Goal: Task Accomplishment & Management: Manage account settings

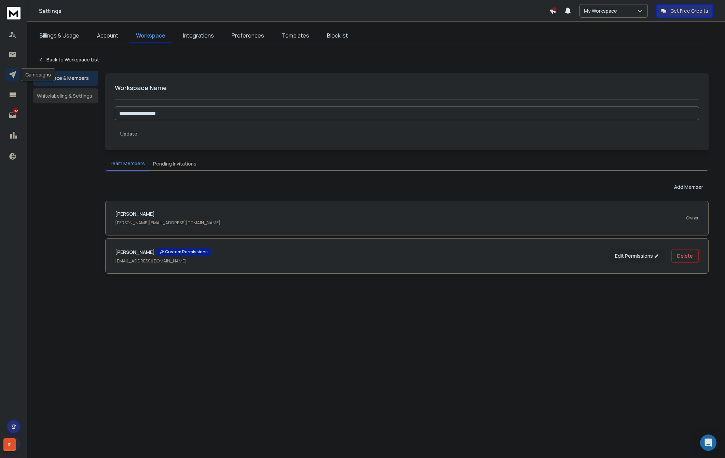
click at [11, 71] on icon at bounding box center [13, 75] width 8 height 8
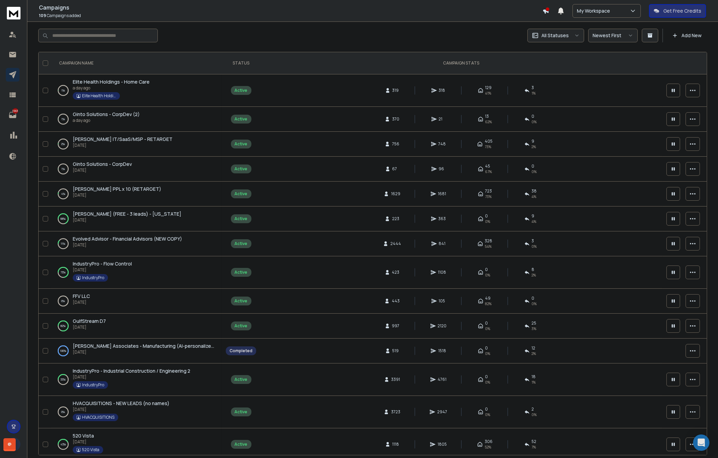
click at [112, 85] on span "Elite Health Holdings - Home Care" at bounding box center [111, 82] width 77 height 6
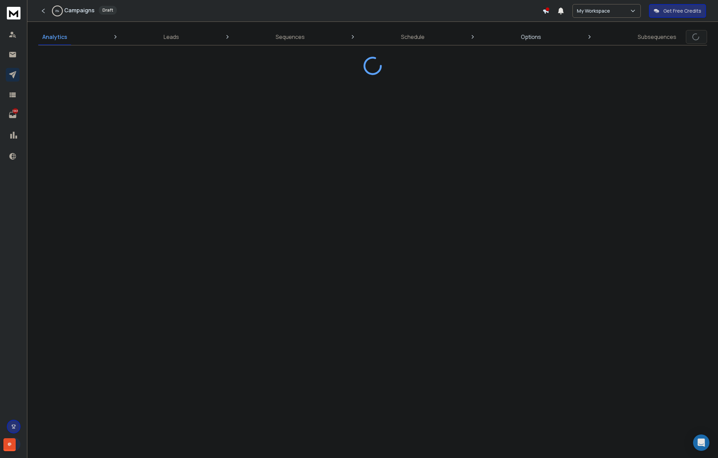
click at [533, 37] on p "Options" at bounding box center [531, 37] width 20 height 8
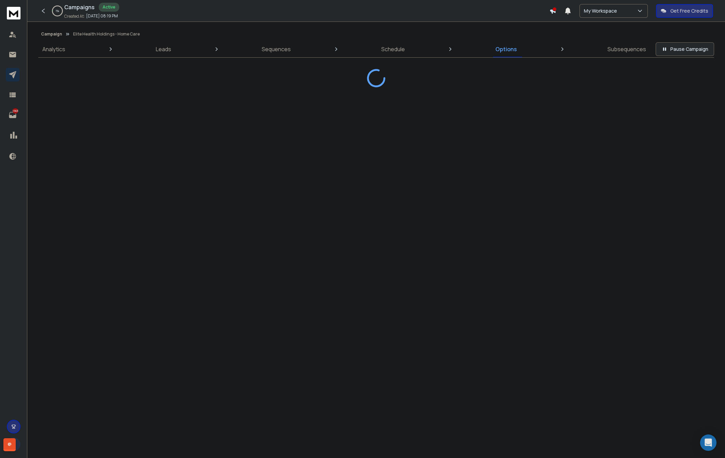
select select "**********"
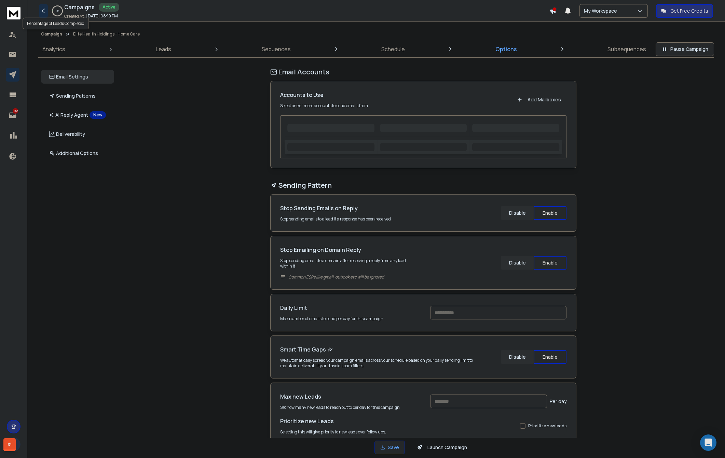
click at [44, 11] on icon at bounding box center [43, 11] width 6 height 6
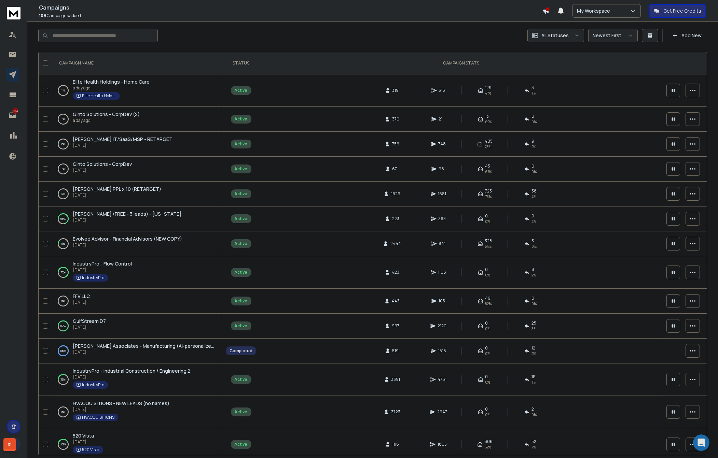
click at [196, 85] on div "1 % Elite Health Holdings - Home Care a day ago Elite Health Holdings" at bounding box center [136, 91] width 157 height 24
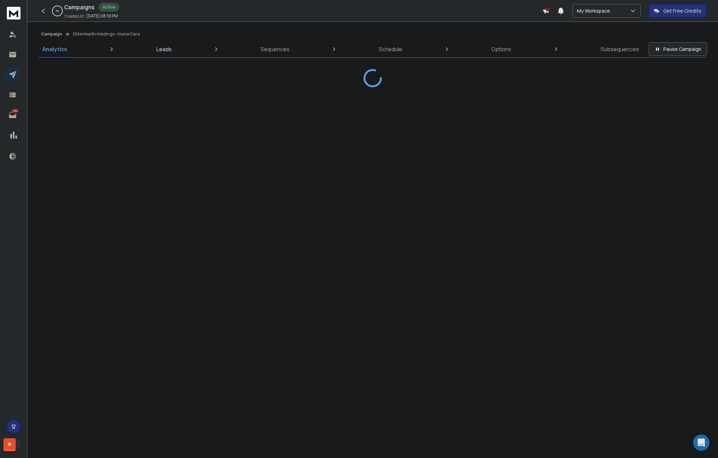
click at [162, 55] on link "Leads" at bounding box center [164, 49] width 24 height 16
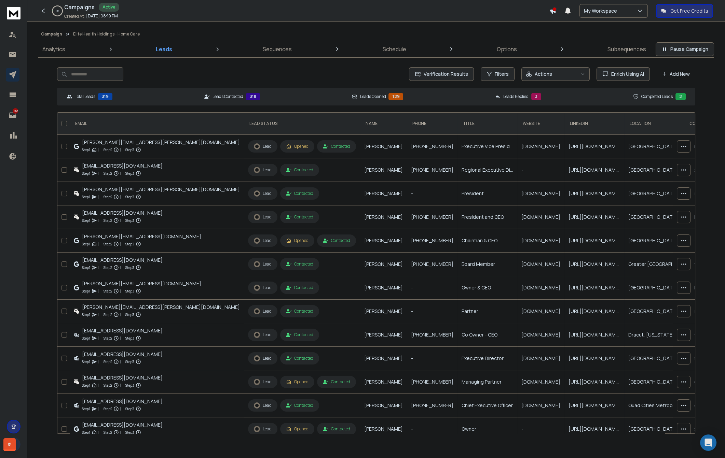
click at [678, 67] on button "Add New" at bounding box center [676, 74] width 39 height 14
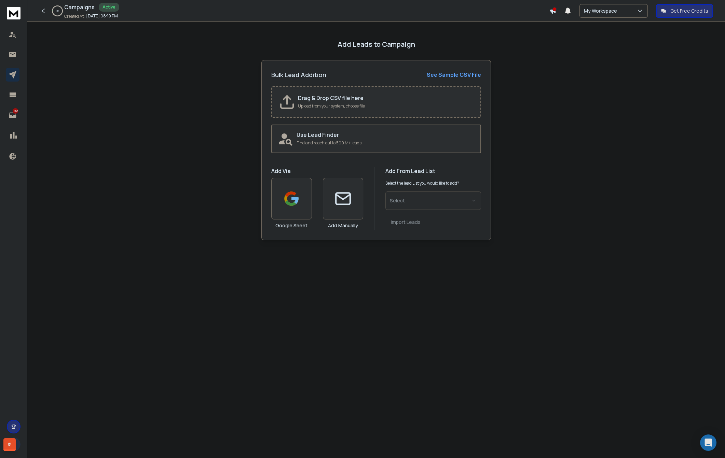
click at [330, 113] on div "Drag & Drop CSV file here Upload from your system, choose file" at bounding box center [376, 101] width 210 height 31
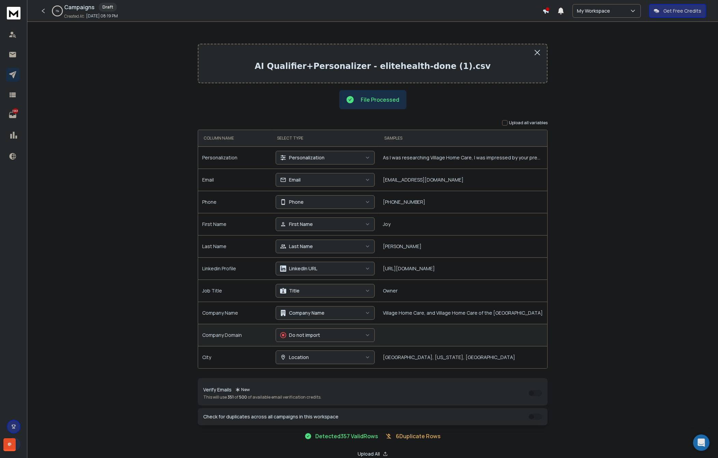
click at [311, 333] on div "Do not import" at bounding box center [300, 335] width 40 height 7
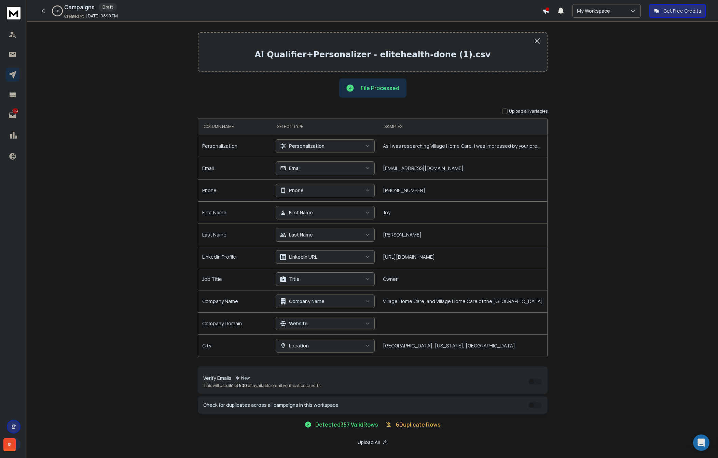
scroll to position [12, 0]
click at [377, 439] on button "Upload All" at bounding box center [373, 443] width 41 height 14
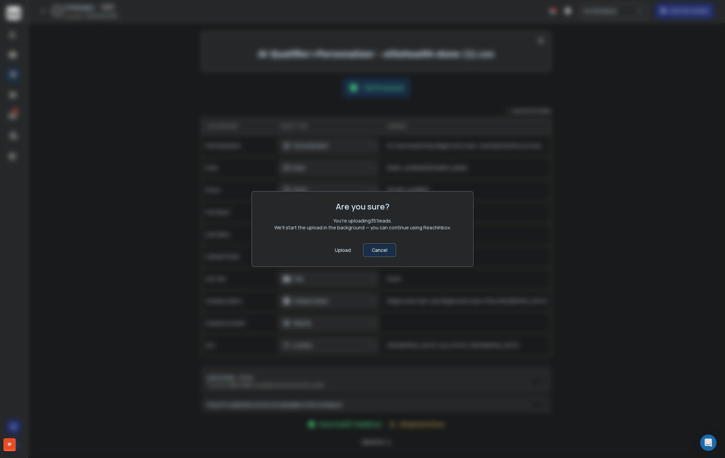
click at [346, 250] on button "Upload" at bounding box center [342, 251] width 27 height 14
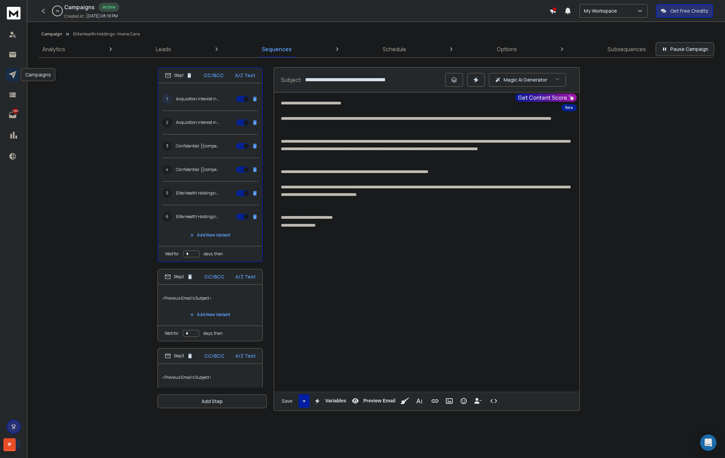
click at [14, 75] on icon at bounding box center [12, 74] width 7 height 7
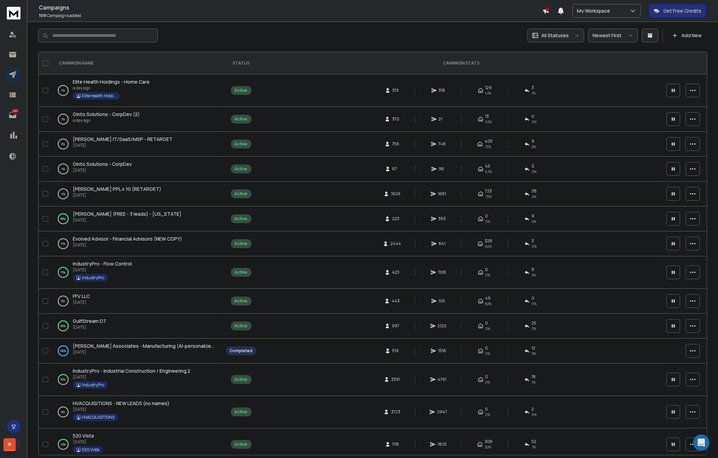
click at [86, 243] on p "[DATE]" at bounding box center [127, 245] width 109 height 5
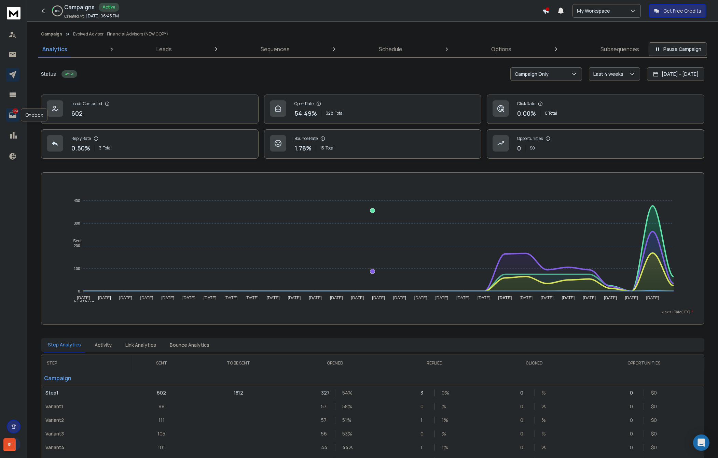
click at [14, 114] on icon at bounding box center [13, 115] width 8 height 8
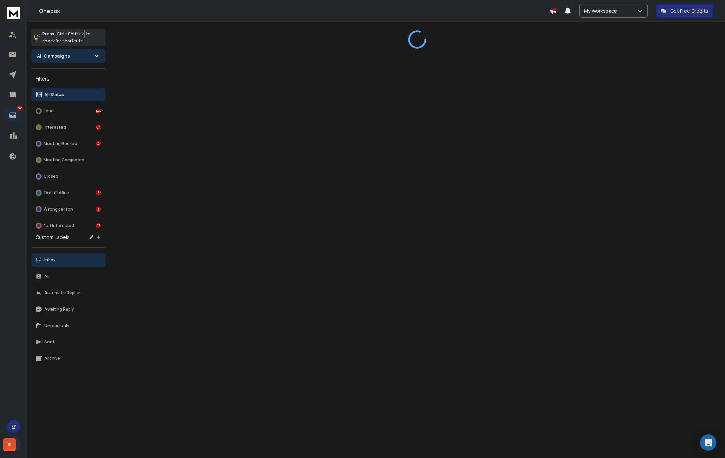
click at [65, 55] on h1 "All Campaigns" at bounding box center [53, 56] width 33 height 7
click at [94, 55] on icon at bounding box center [97, 56] width 6 height 6
click at [116, 59] on div "Press Ctrl + Shift + k to check for shortcuts. All Campaigns All Campaigns Filt…" at bounding box center [376, 251] width 698 height 458
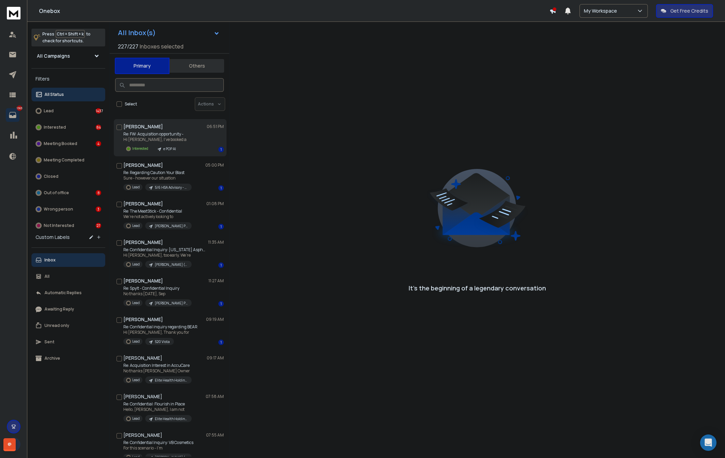
click at [162, 138] on p "Hi Sameer, I’ve booked a" at bounding box center [154, 139] width 63 height 5
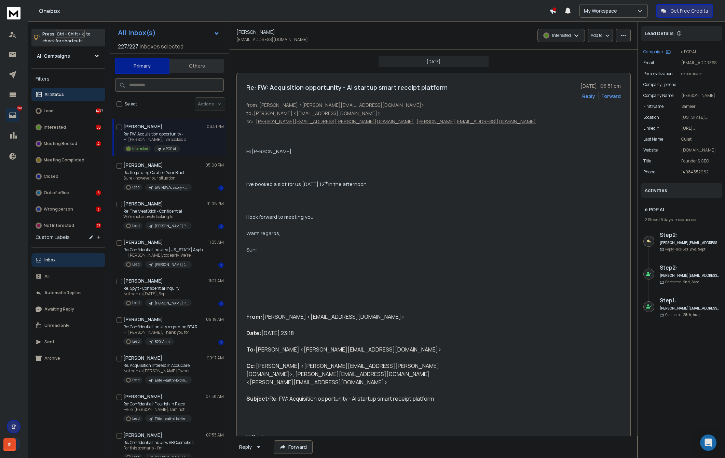
click at [548, 36] on div "Interested" at bounding box center [561, 35] width 47 height 13
click at [560, 71] on p "Meeting Booked" at bounding box center [569, 72] width 38 height 7
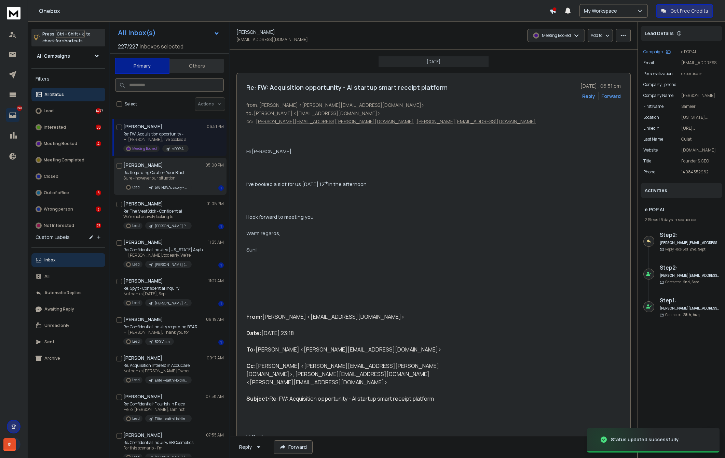
click at [179, 184] on div "5/6 HSA Advisory - Fintech" at bounding box center [168, 187] width 46 height 7
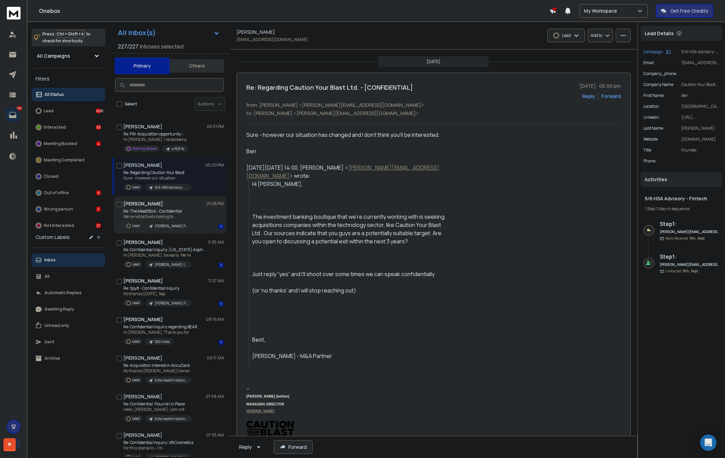
click at [168, 208] on div "Mendel Lin 01:08 PM Re: The MeatStick - Confidential We’re not actively looking…" at bounding box center [173, 215] width 100 height 29
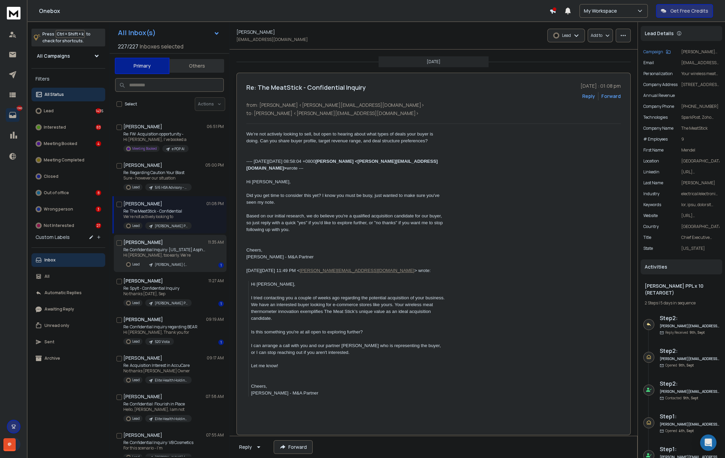
click at [161, 247] on div "Karl Lillie Gmail 11:35 AM Re: Confidential Inquiry: Arizona Asphalt Hi Jessica…" at bounding box center [173, 253] width 100 height 29
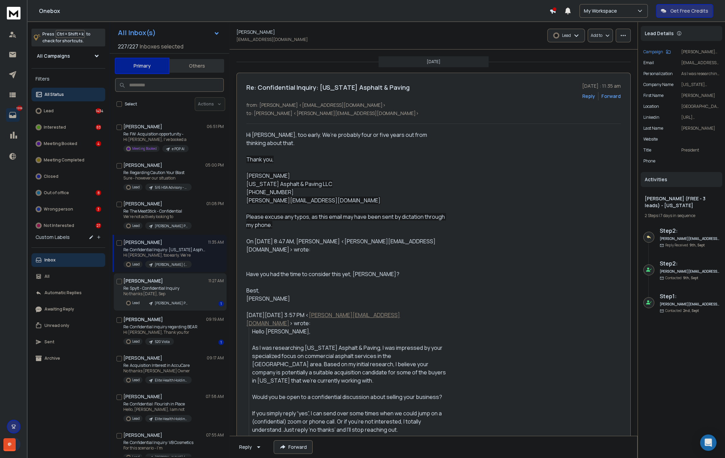
click at [170, 284] on div "Josh Mendenhall 11:27 AM" at bounding box center [173, 281] width 100 height 7
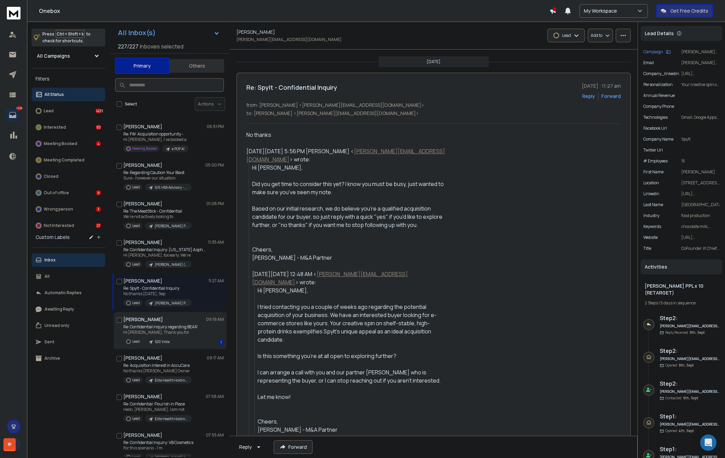
click at [163, 333] on p "Hi Kevin, Thank you for" at bounding box center [160, 332] width 74 height 5
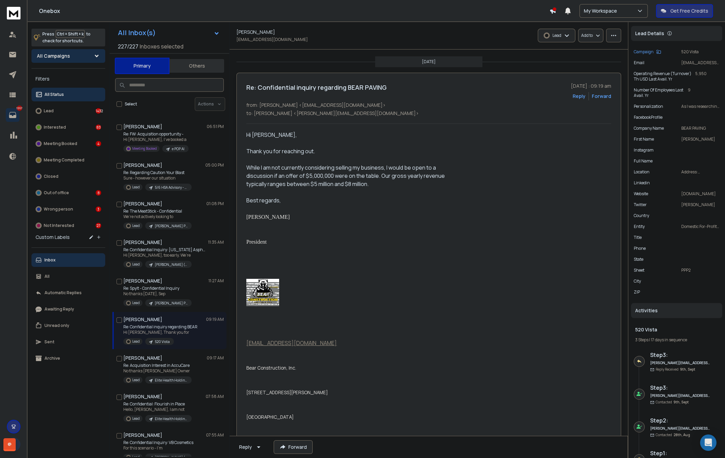
click at [94, 57] on icon at bounding box center [97, 56] width 6 height 6
click at [322, 189] on div at bounding box center [345, 192] width 199 height 8
click at [556, 37] on p "Lead" at bounding box center [556, 35] width 9 height 5
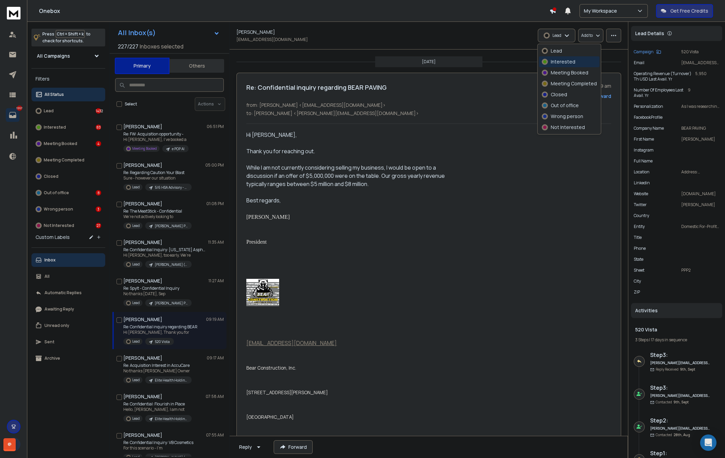
click at [553, 61] on p "Interested" at bounding box center [563, 61] width 25 height 7
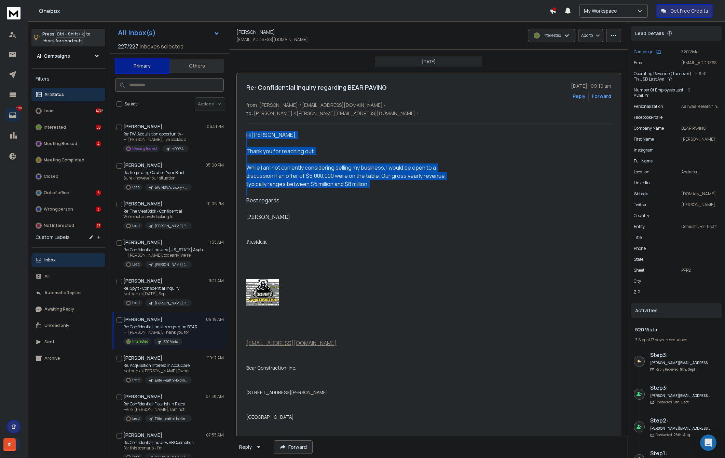
drag, startPoint x: 247, startPoint y: 133, endPoint x: 354, endPoint y: 193, distance: 123.3
click at [354, 193] on div "Hi Kevin, Thank you for reaching out. While I am not currently considering sell…" at bounding box center [345, 329] width 199 height 397
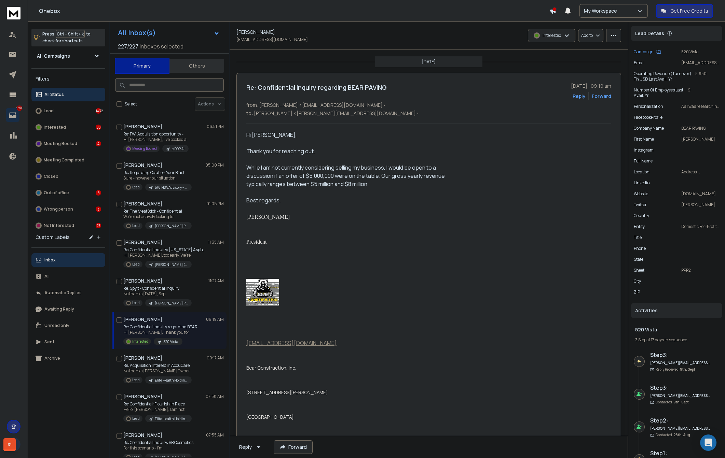
drag, startPoint x: 354, startPoint y: 193, endPoint x: 383, endPoint y: 222, distance: 40.6
click at [383, 222] on div "JORGE B President jb@pavingbear.com Bear Construction, Inc. 31823 Hayman st Hay…" at bounding box center [345, 366] width 199 height 307
click at [64, 61] on button "All Campaigns" at bounding box center [68, 56] width 74 height 14
click at [89, 55] on button "All Campaigns" at bounding box center [68, 56] width 74 height 14
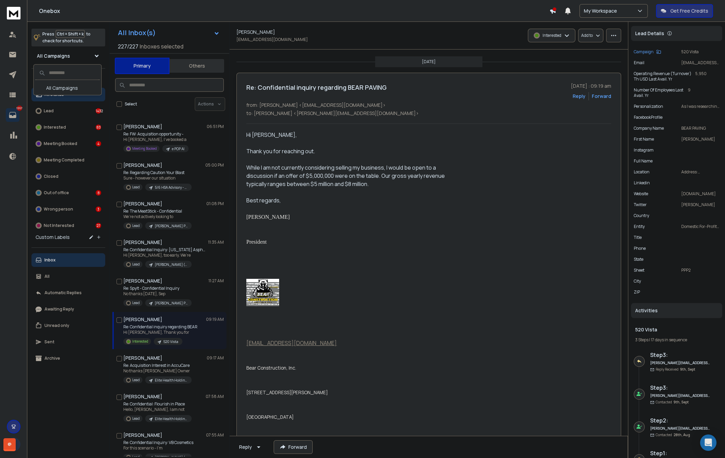
click at [57, 72] on input at bounding box center [67, 73] width 65 height 14
click at [62, 90] on div "All Campaigns" at bounding box center [67, 88] width 65 height 11
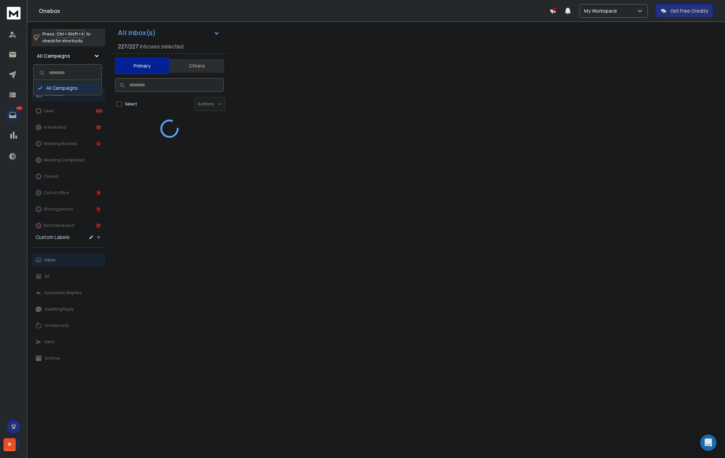
click at [62, 90] on div "All Campaigns" at bounding box center [67, 88] width 65 height 11
click at [63, 74] on input at bounding box center [67, 73] width 65 height 14
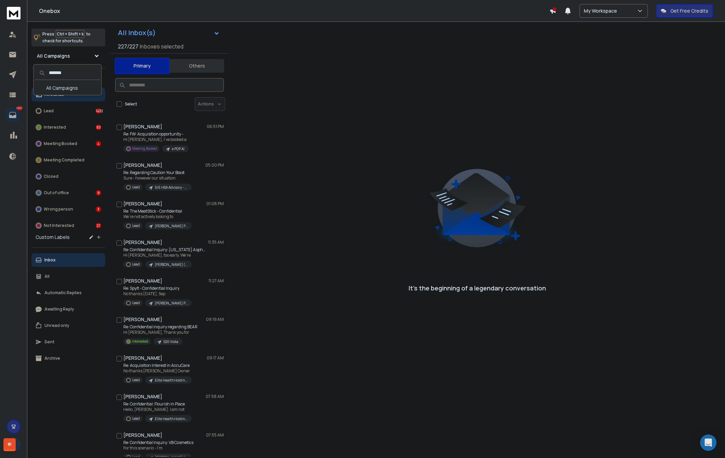
type input "*******"
click at [70, 111] on div "Evolved Advisor - Financial Advisors (NEW COPY)" at bounding box center [67, 106] width 65 height 25
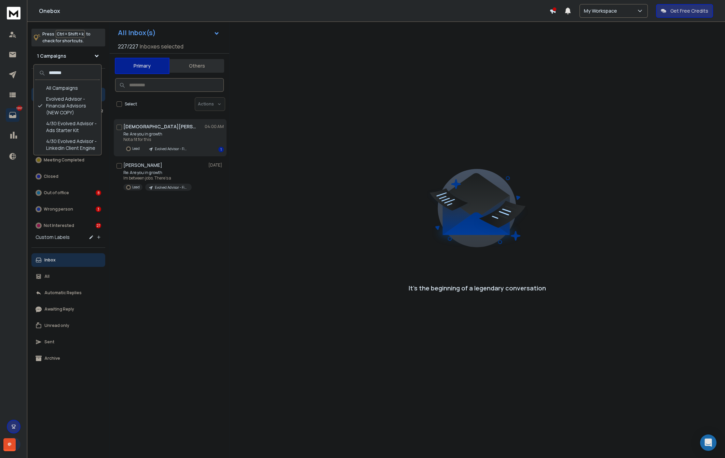
click at [152, 134] on p "Re: Are you in growth" at bounding box center [157, 134] width 68 height 5
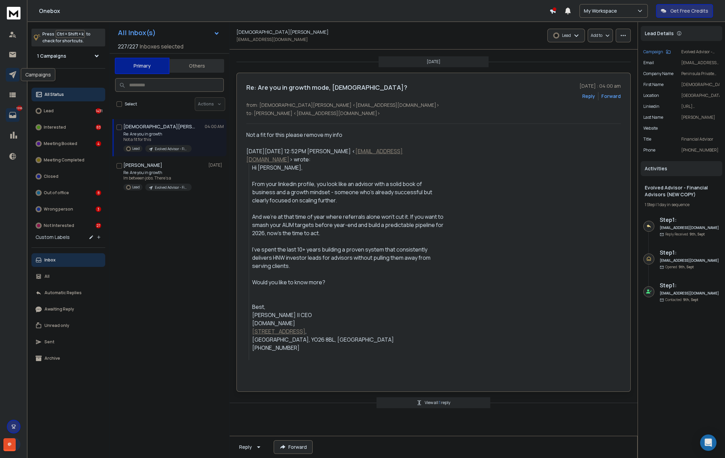
click at [11, 77] on icon at bounding box center [13, 75] width 8 height 8
